Goal: Navigation & Orientation: Find specific page/section

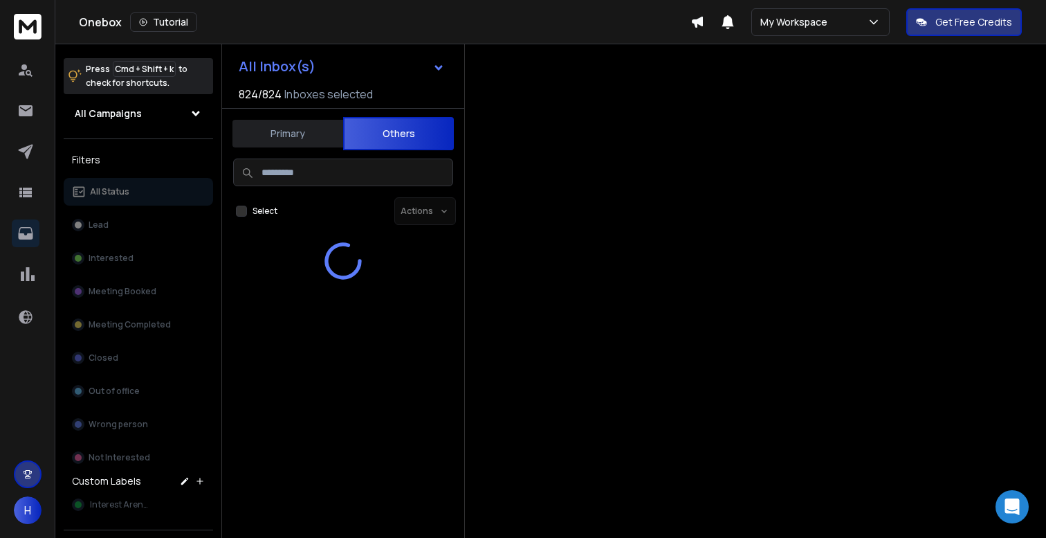
click at [403, 132] on button "Others" at bounding box center [398, 133] width 111 height 33
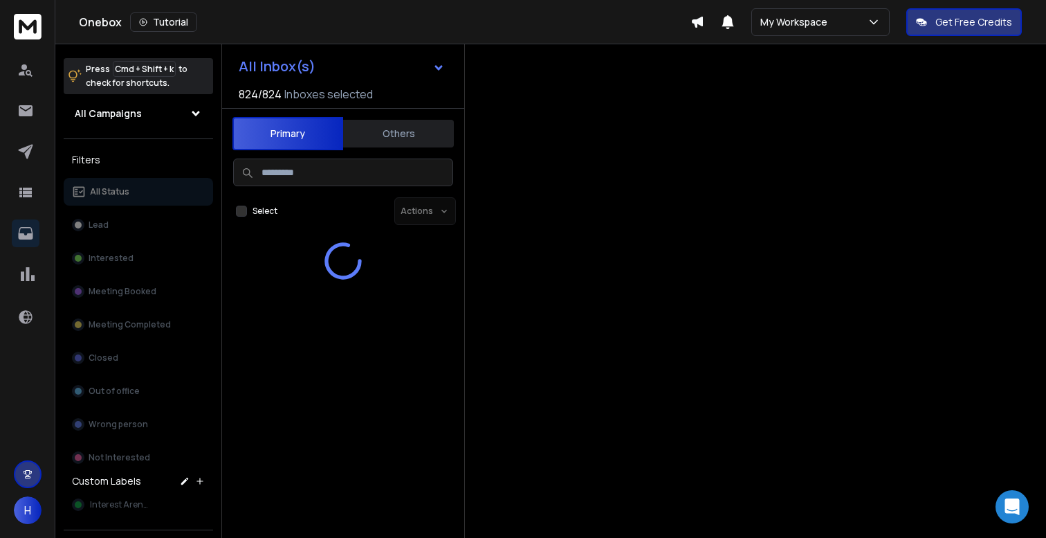
click at [313, 136] on button "Primary" at bounding box center [288, 133] width 111 height 33
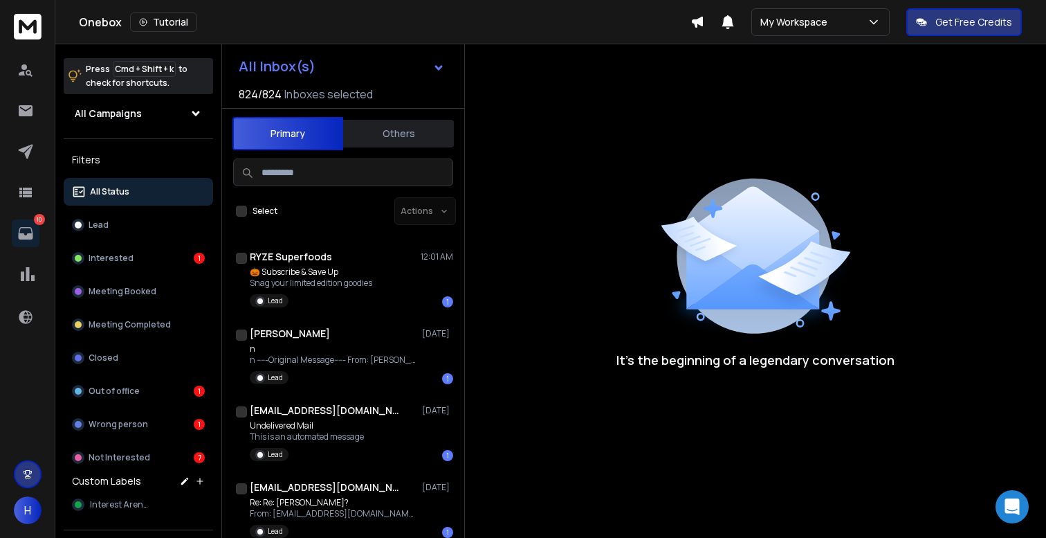
click at [391, 116] on div "All Inbox(s) 824 / 824 Inboxes selected Primary Others Select Actions RYZE Supe…" at bounding box center [343, 313] width 242 height 538
click at [375, 128] on button "Others" at bounding box center [398, 133] width 111 height 30
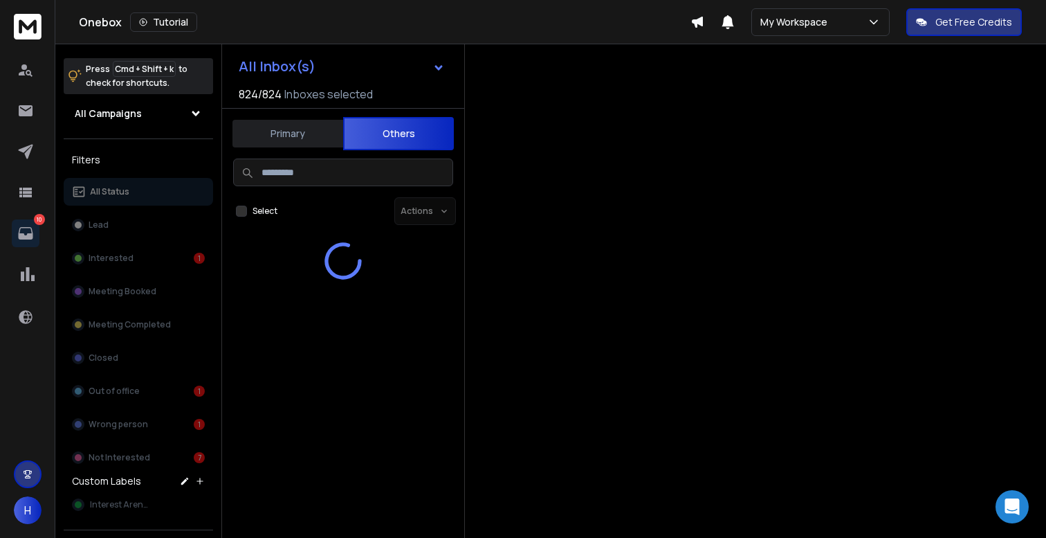
click at [317, 140] on button "Primary" at bounding box center [288, 133] width 111 height 30
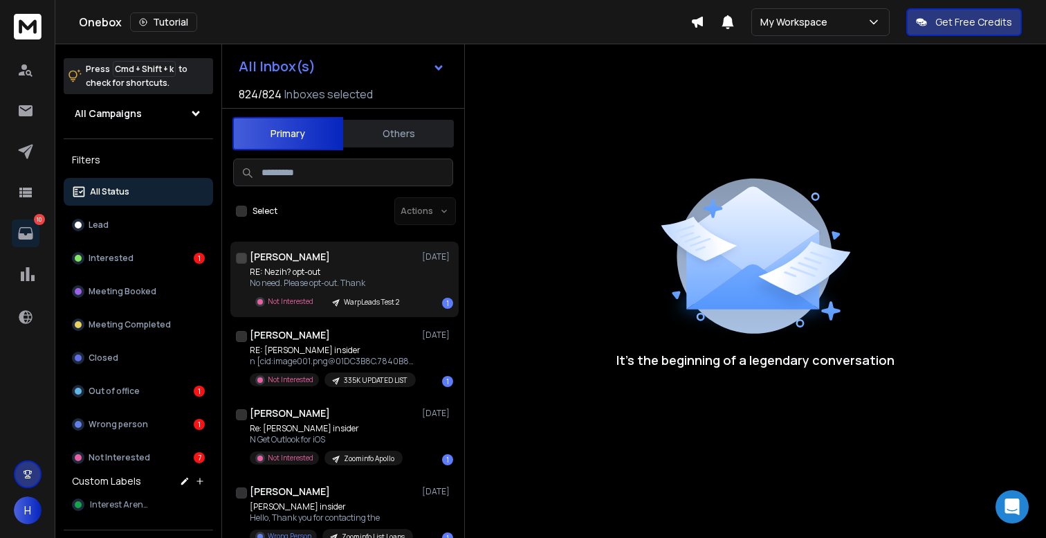
click at [335, 253] on div "[PERSON_NAME] [DATE]" at bounding box center [351, 257] width 203 height 14
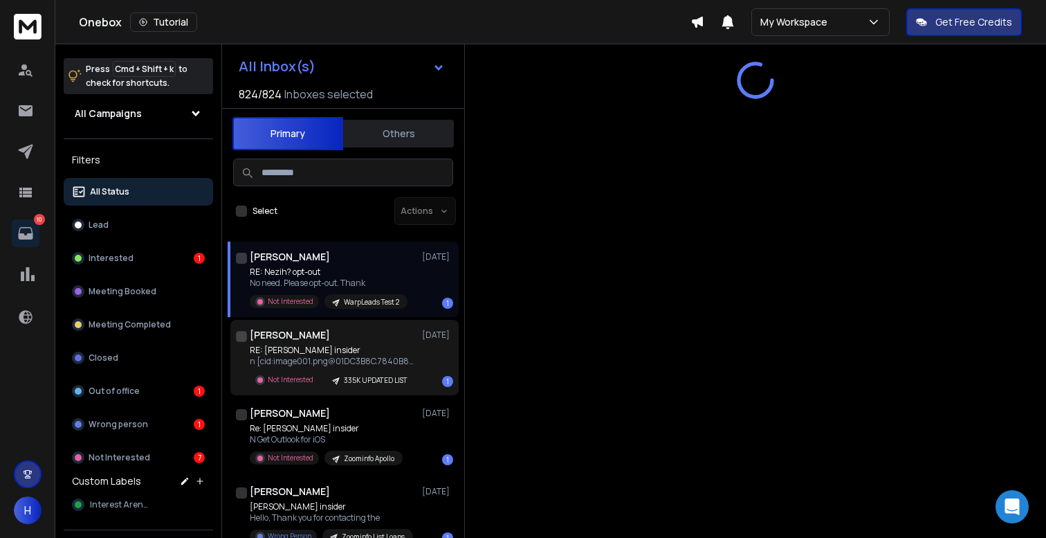
click at [335, 347] on p "RE: [PERSON_NAME] insider" at bounding box center [333, 350] width 166 height 11
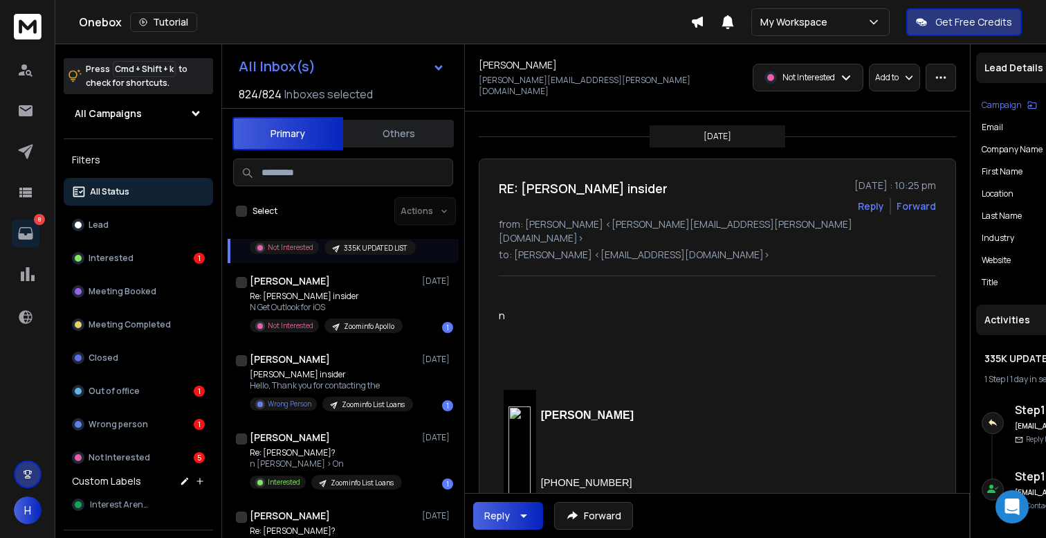
scroll to position [229, 0]
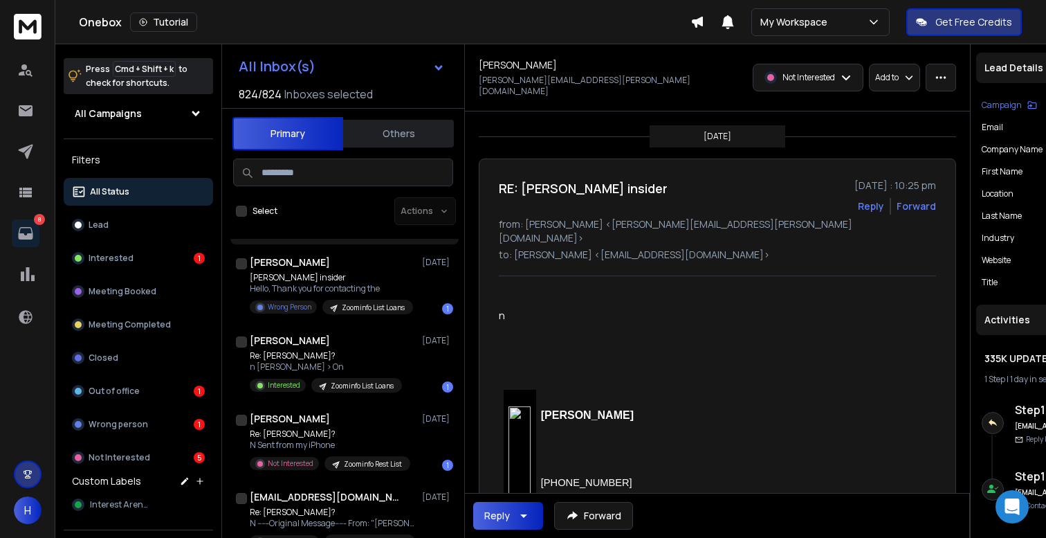
click at [349, 239] on div "[PERSON_NAME] [DATE] Re: [PERSON_NAME] insider N Get Outlook for iOS Not Intere…" at bounding box center [344, 206] width 228 height 75
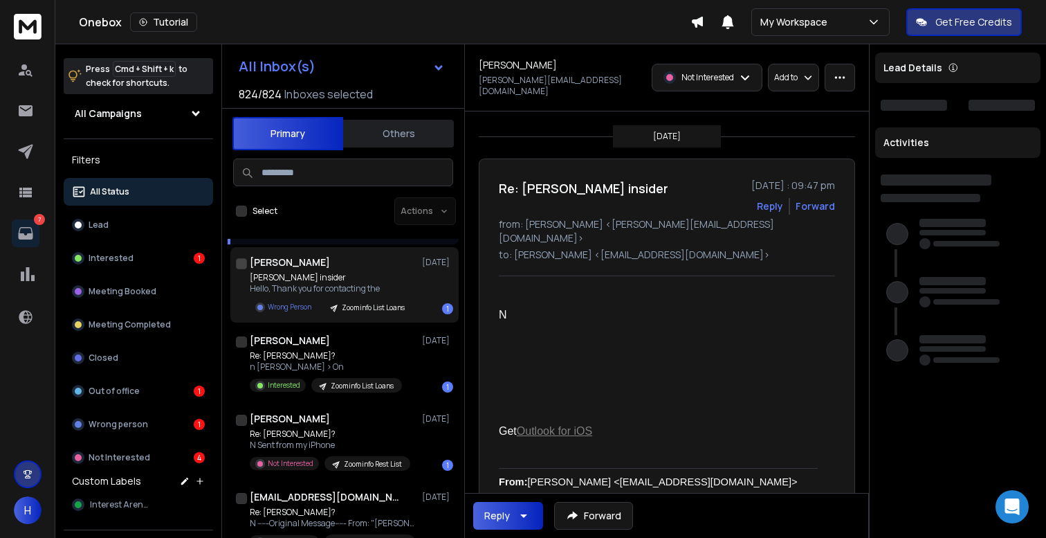
click at [349, 287] on p "Hello, Thank you for contacting the" at bounding box center [331, 288] width 163 height 11
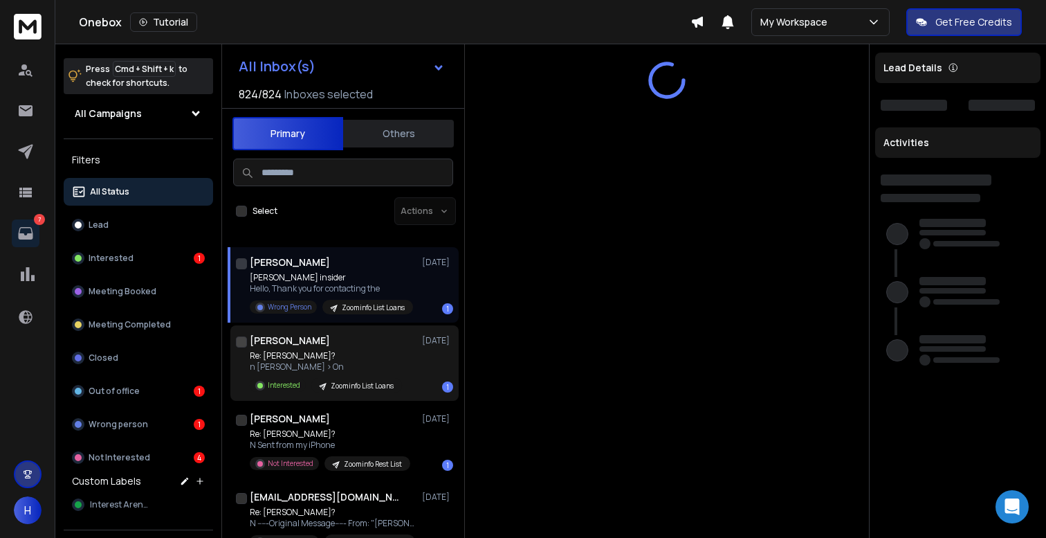
click at [349, 355] on p "Re: [PERSON_NAME]?" at bounding box center [326, 355] width 152 height 11
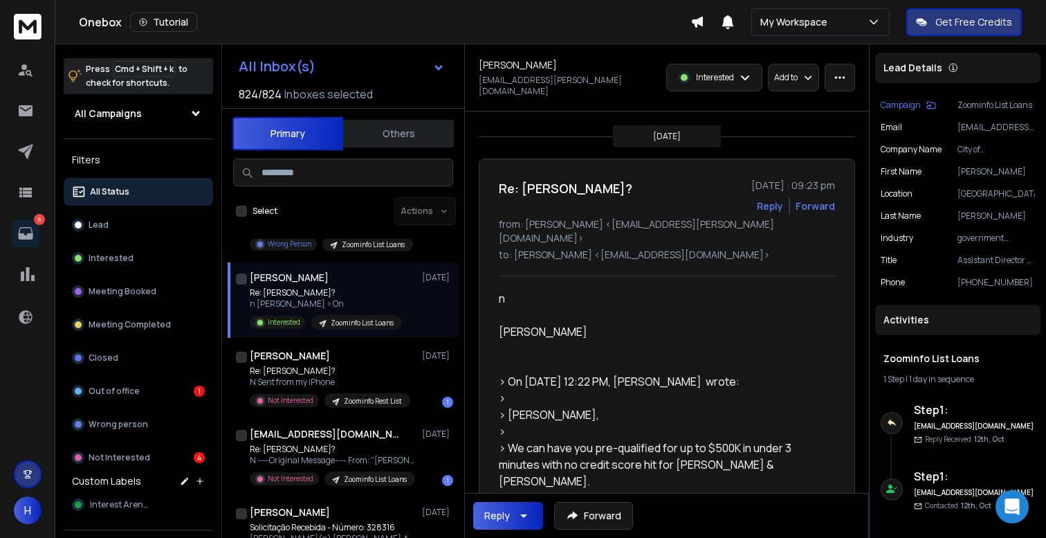
scroll to position [352, 0]
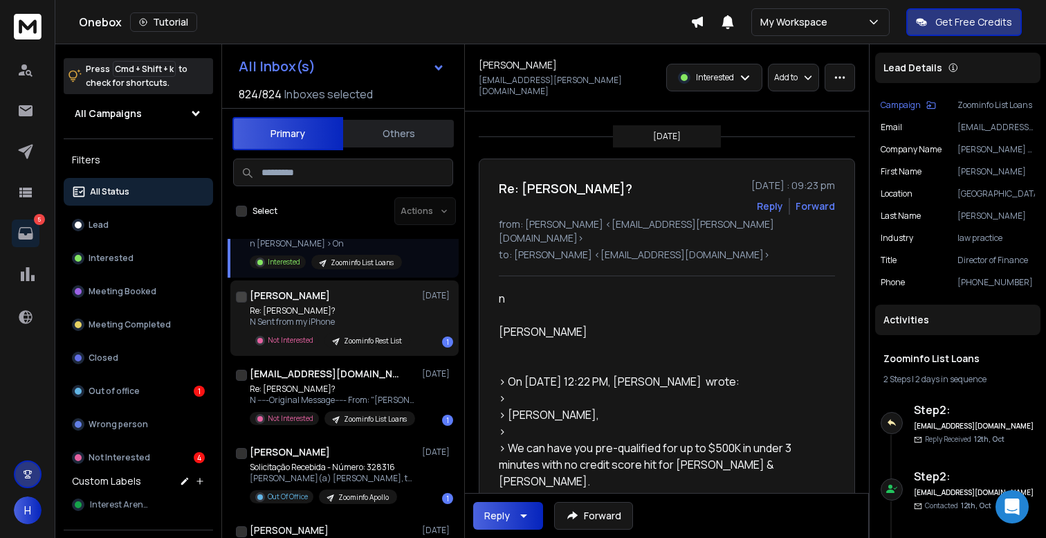
click at [349, 321] on p "N Sent from my iPhone" at bounding box center [330, 321] width 161 height 11
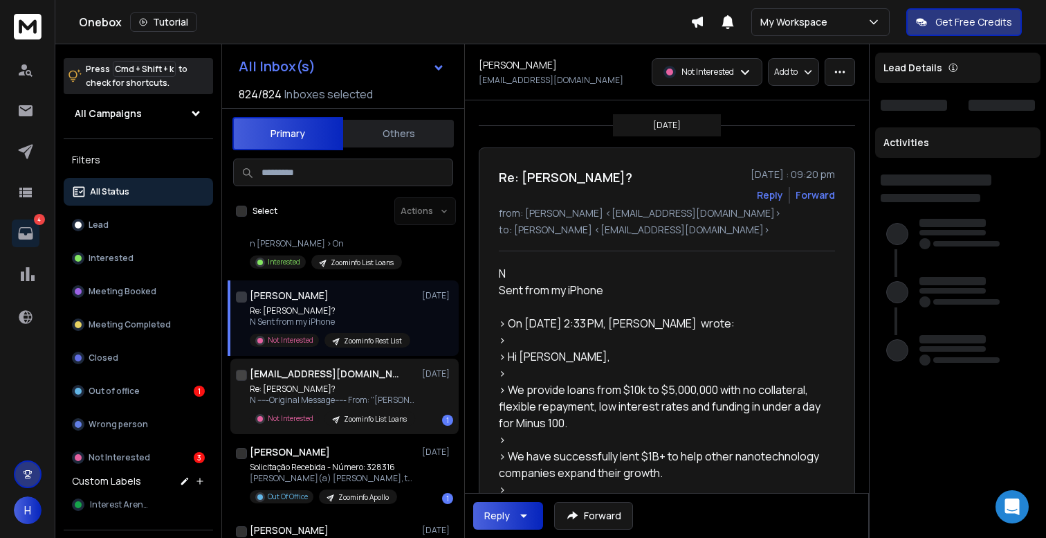
click at [349, 379] on h1 "[EMAIL_ADDRESS][DOMAIN_NAME]" at bounding box center [326, 374] width 152 height 14
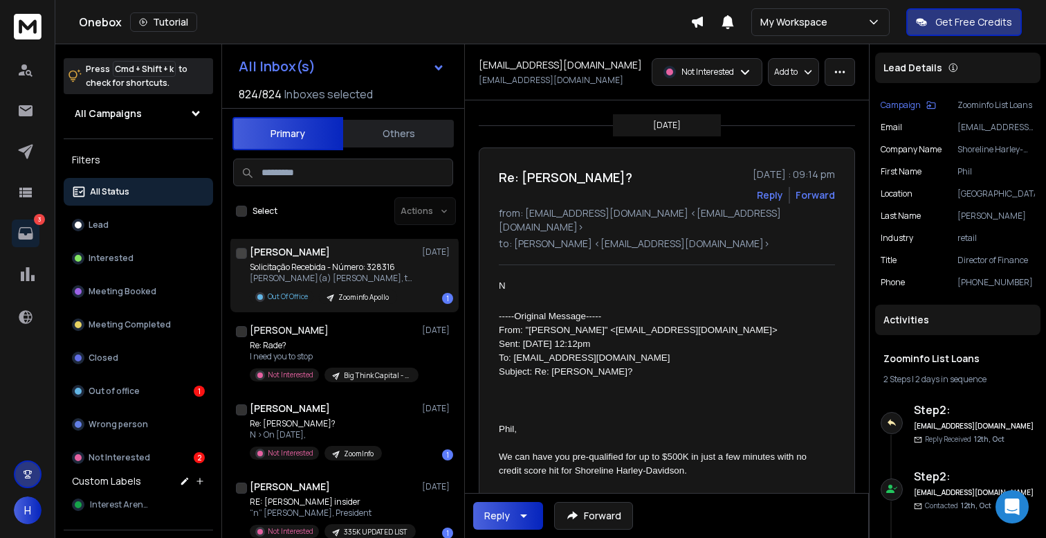
click at [349, 285] on div "Solicitação Recebida - Número: 328316 [PERSON_NAME](a) [PERSON_NAME], tudo bem?…" at bounding box center [333, 283] width 166 height 42
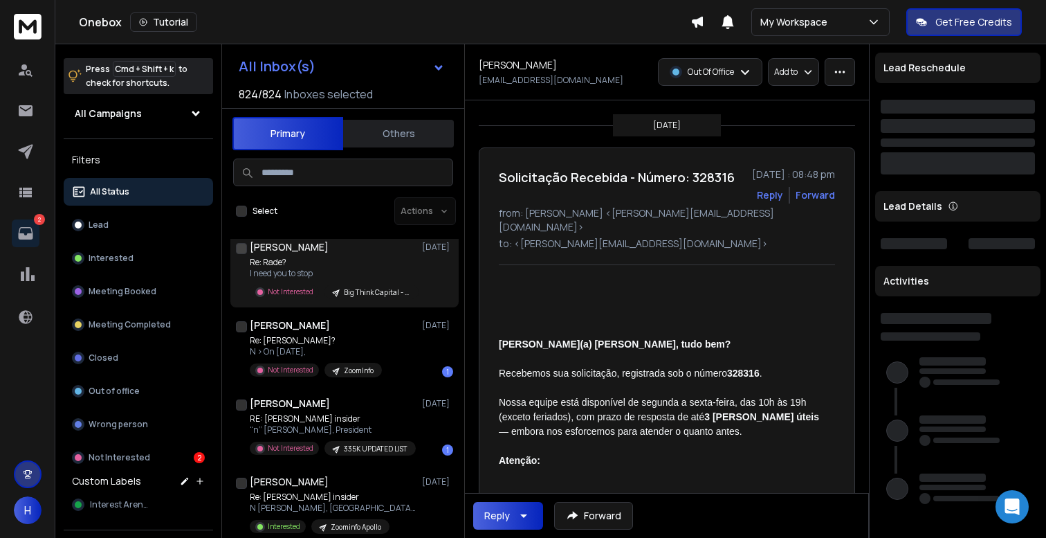
scroll to position [654, 0]
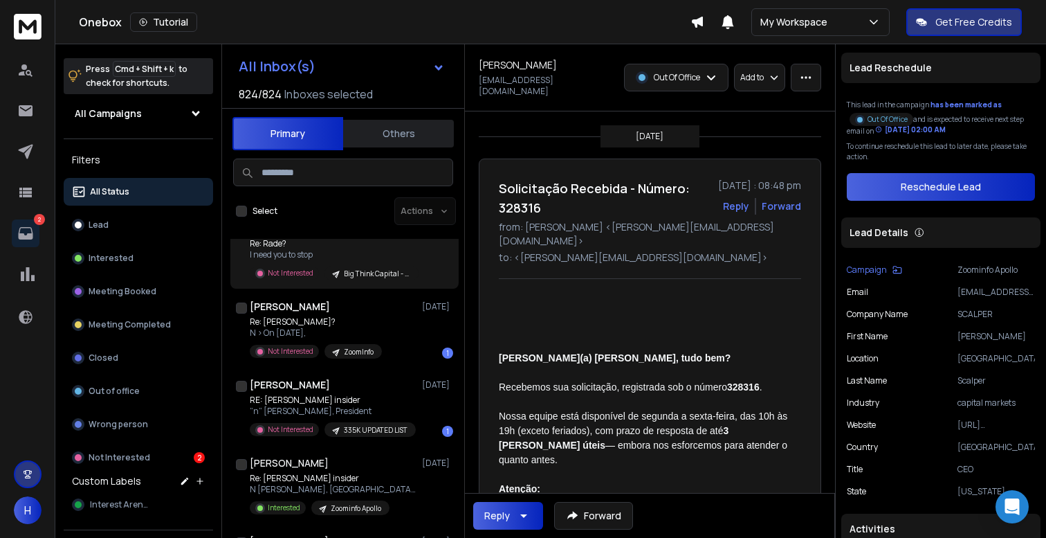
click at [354, 327] on p "Re: [PERSON_NAME]?" at bounding box center [316, 321] width 132 height 11
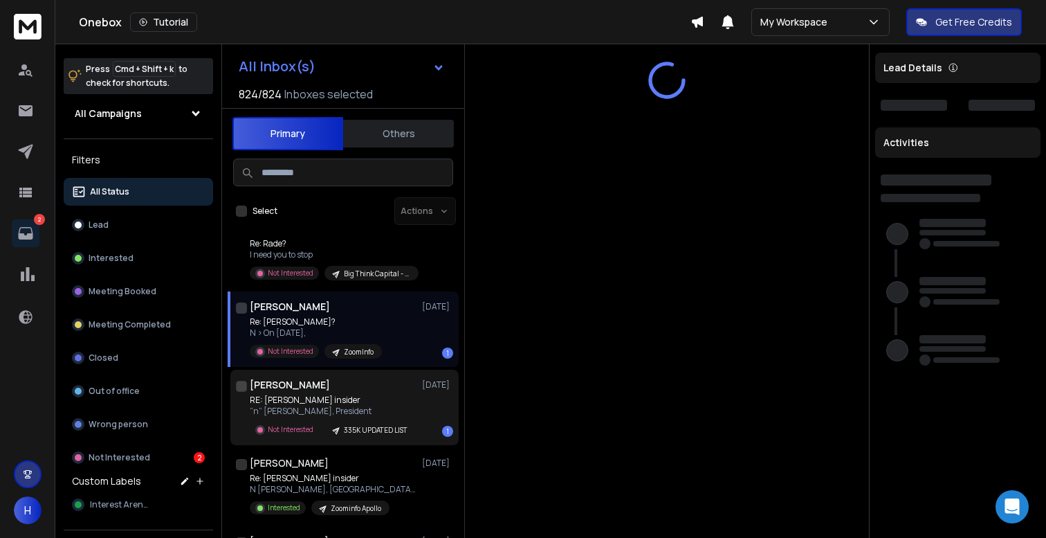
click at [354, 383] on div "[PERSON_NAME] [DATE]" at bounding box center [351, 385] width 203 height 14
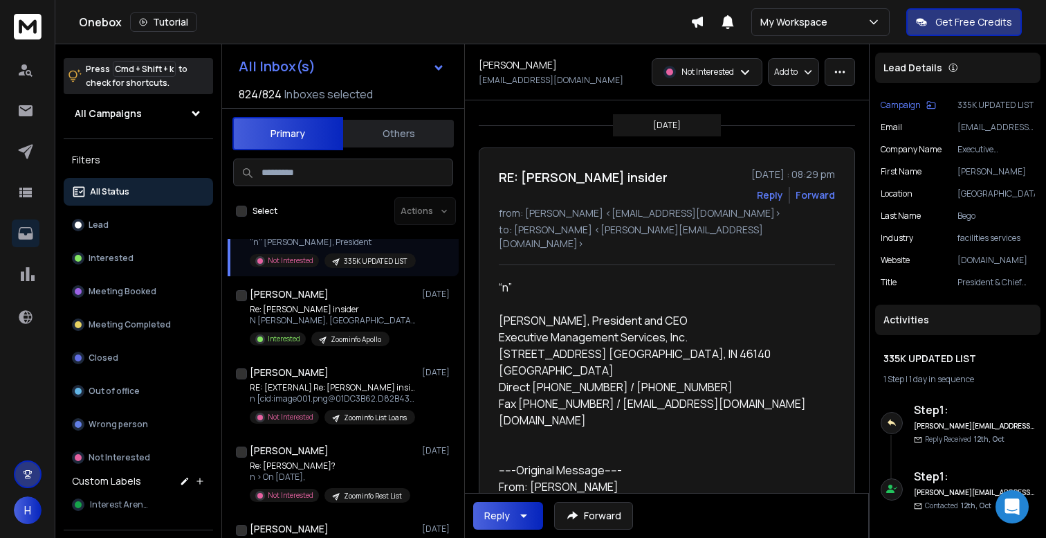
scroll to position [833, 0]
